Goal: Task Accomplishment & Management: Use online tool/utility

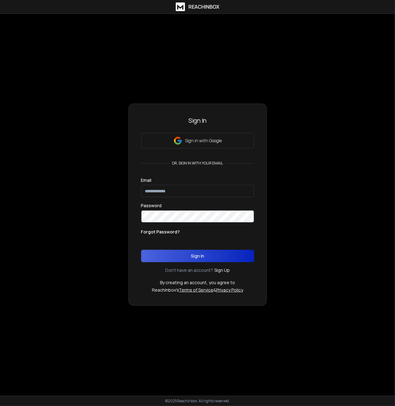
click at [215, 193] on input "email" at bounding box center [197, 191] width 113 height 12
click at [268, 171] on div "Welcome to ReachInbox 10x your leads, meetings and deals. Sign In Sign in with …" at bounding box center [197, 204] width 395 height 357
click at [215, 139] on p "Sign in with Google" at bounding box center [203, 141] width 37 height 6
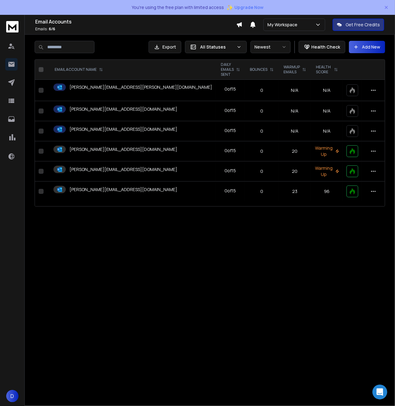
click at [323, 191] on td "96" at bounding box center [327, 191] width 32 height 20
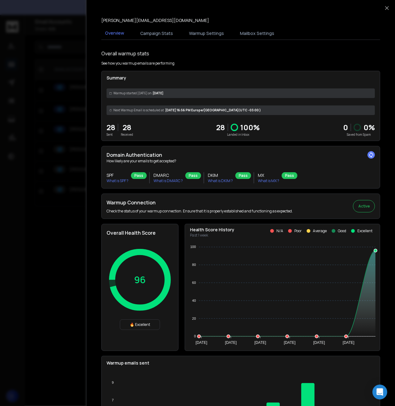
click at [248, 126] on p "100 %" at bounding box center [250, 127] width 19 height 10
click at [250, 126] on p "100 %" at bounding box center [250, 127] width 19 height 10
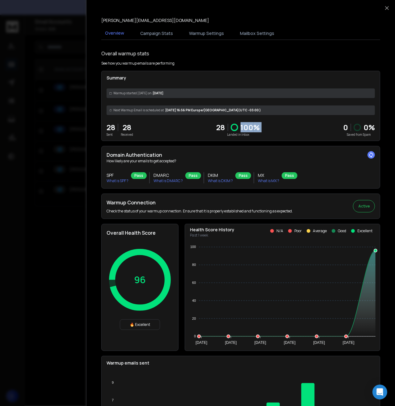
click at [250, 126] on p "100 %" at bounding box center [250, 127] width 19 height 10
click at [252, 126] on p "100 %" at bounding box center [250, 127] width 19 height 10
click at [386, 8] on icon "button" at bounding box center [387, 8] width 6 height 6
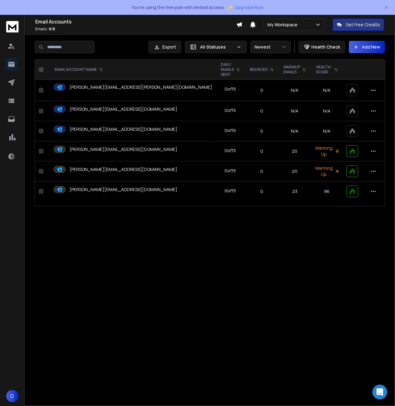
click at [279, 169] on td "20" at bounding box center [295, 171] width 32 height 20
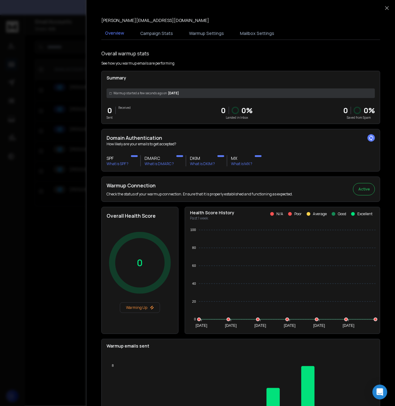
click at [75, 282] on div at bounding box center [197, 203] width 395 height 406
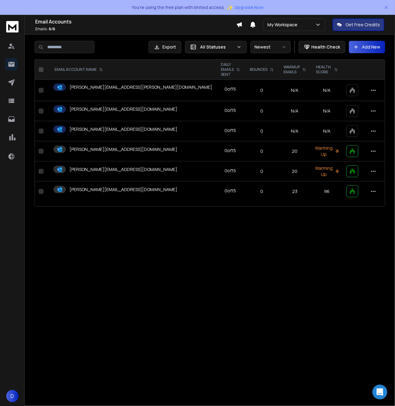
click at [250, 148] on td "0" at bounding box center [262, 151] width 34 height 20
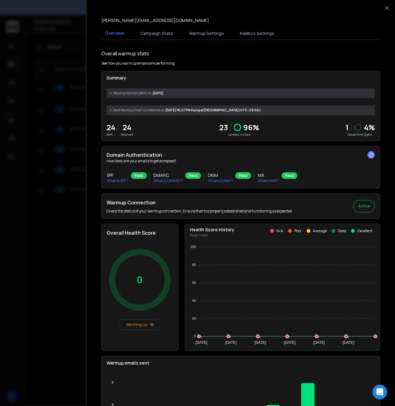
click at [77, 187] on div at bounding box center [197, 203] width 395 height 406
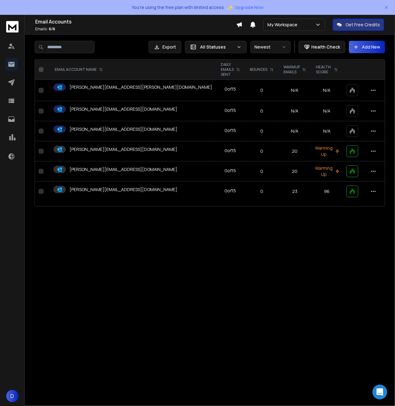
click at [279, 147] on td "20" at bounding box center [295, 151] width 32 height 20
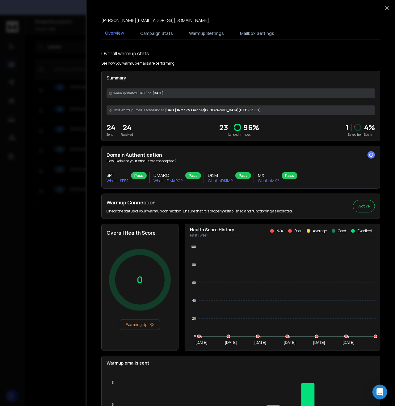
click at [71, 207] on div at bounding box center [197, 203] width 395 height 406
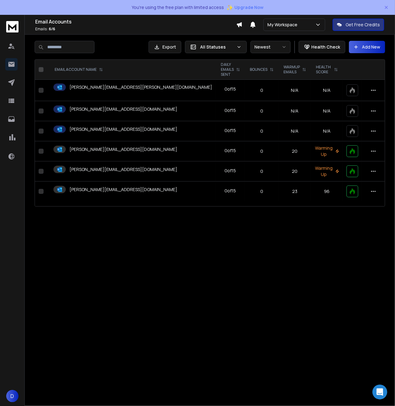
click at [14, 27] on img at bounding box center [12, 26] width 12 height 11
